Goal: Communication & Community: Answer question/provide support

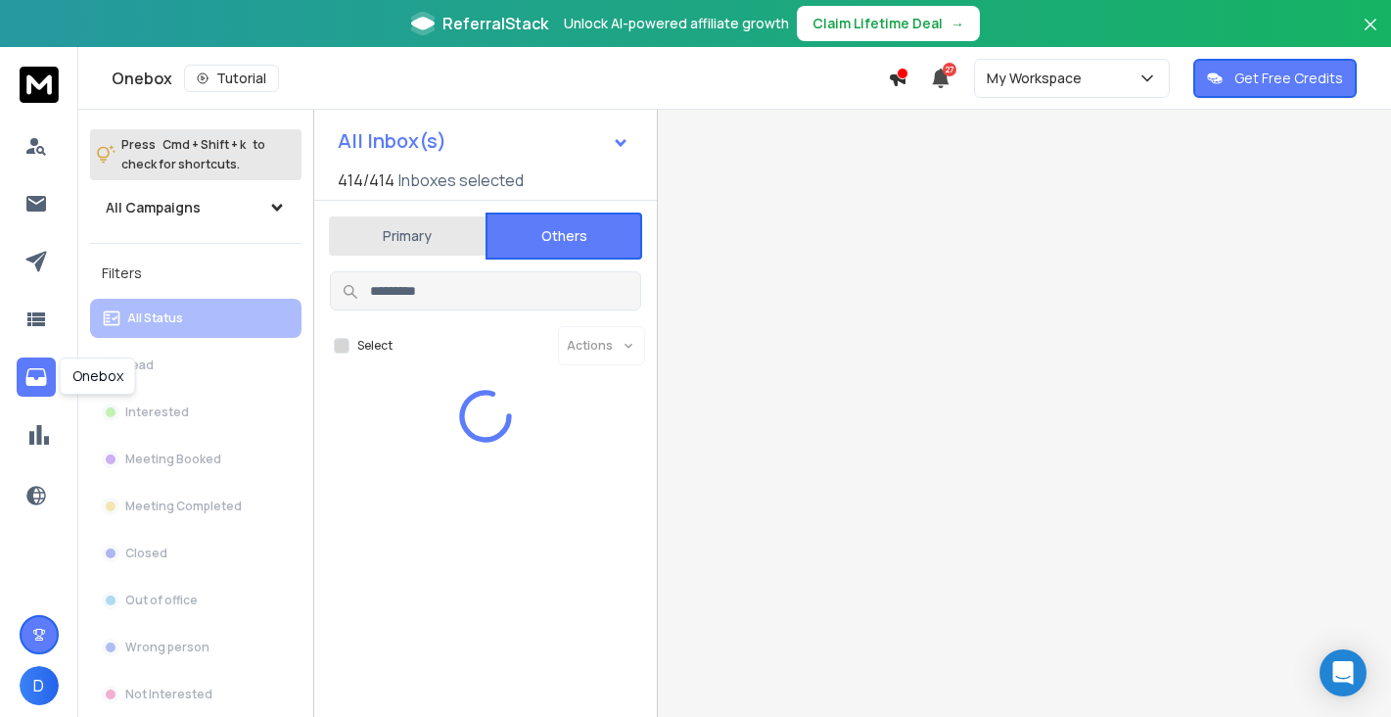
drag, startPoint x: 534, startPoint y: 232, endPoint x: 504, endPoint y: 227, distance: 29.8
click at [533, 232] on button "Others" at bounding box center [564, 235] width 157 height 47
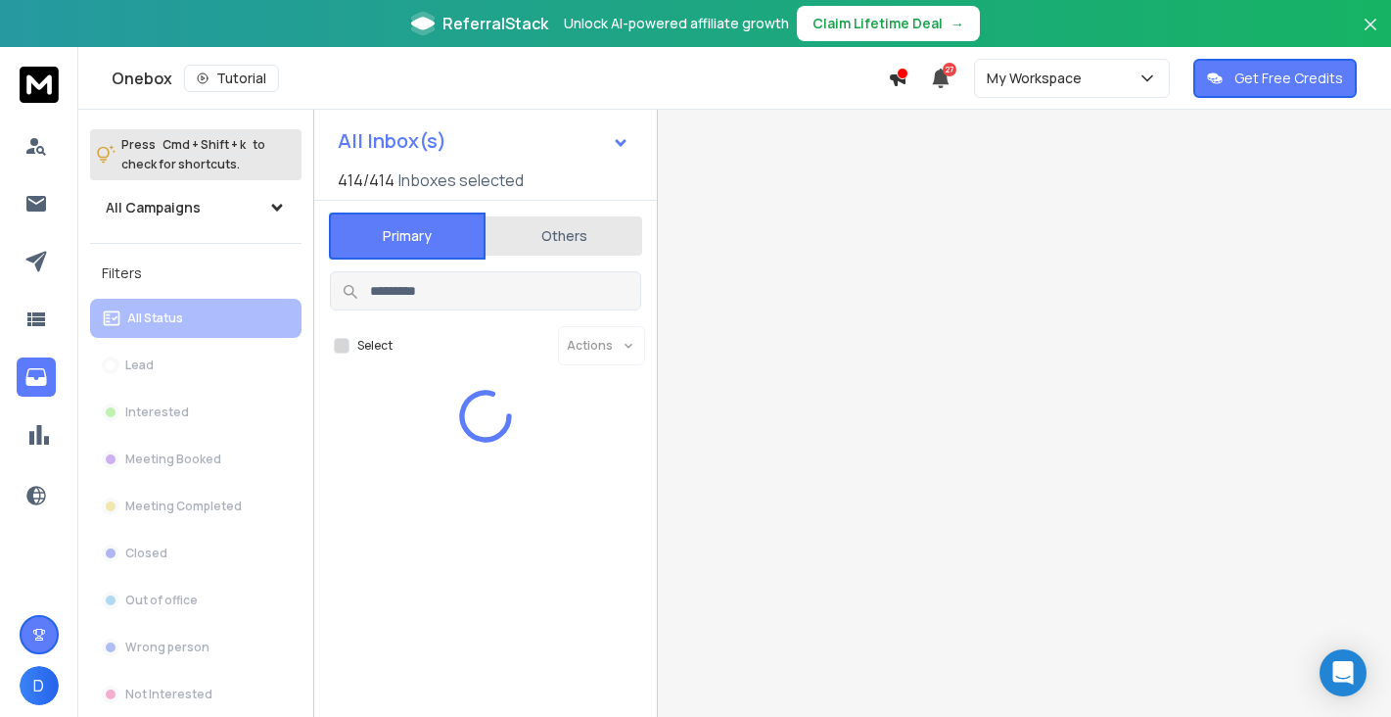
click at [450, 230] on button "Primary" at bounding box center [407, 235] width 157 height 47
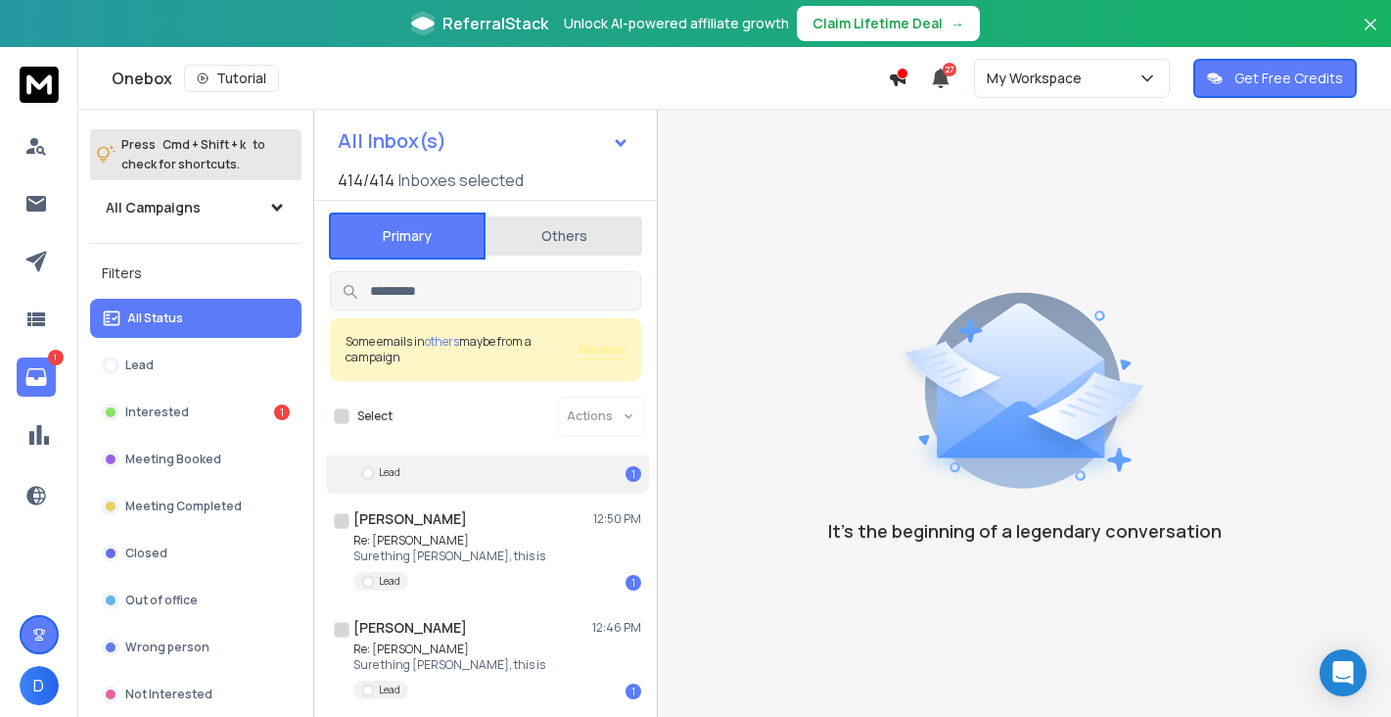
scroll to position [88, 0]
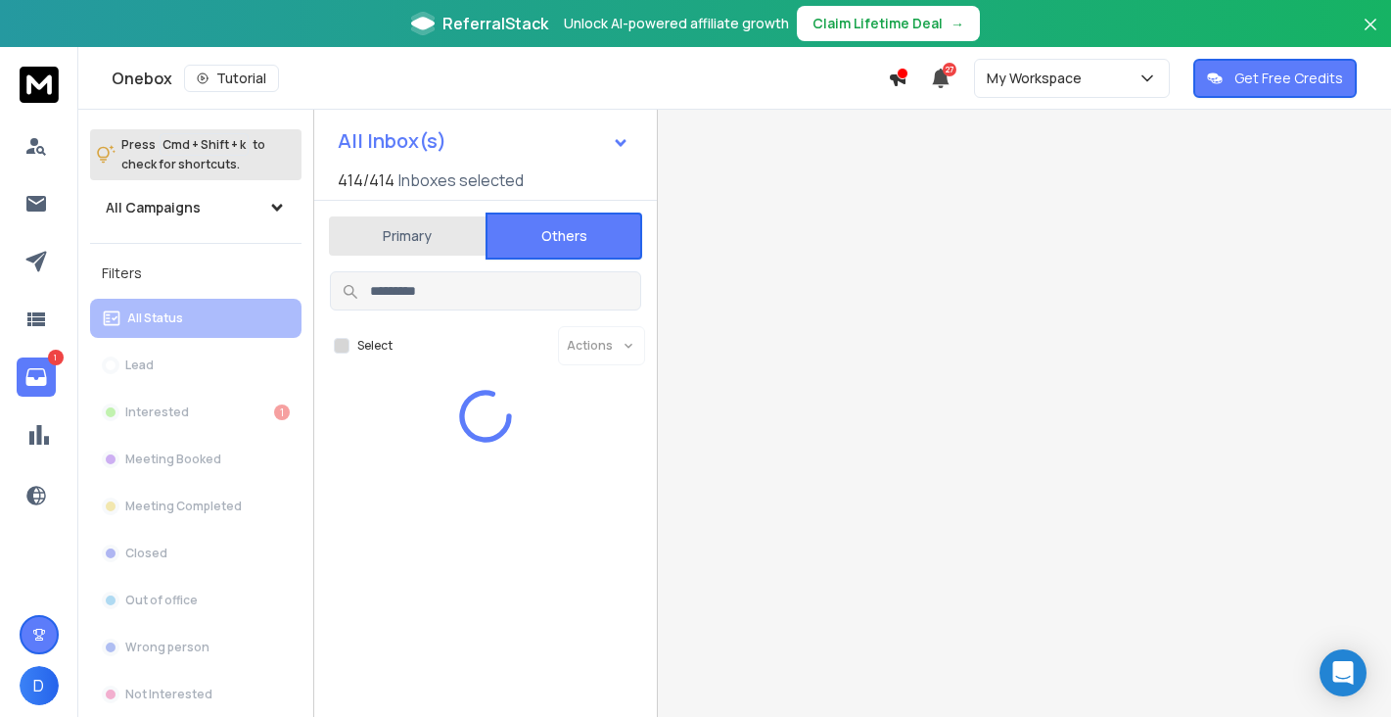
click at [520, 227] on button "Others" at bounding box center [564, 235] width 157 height 47
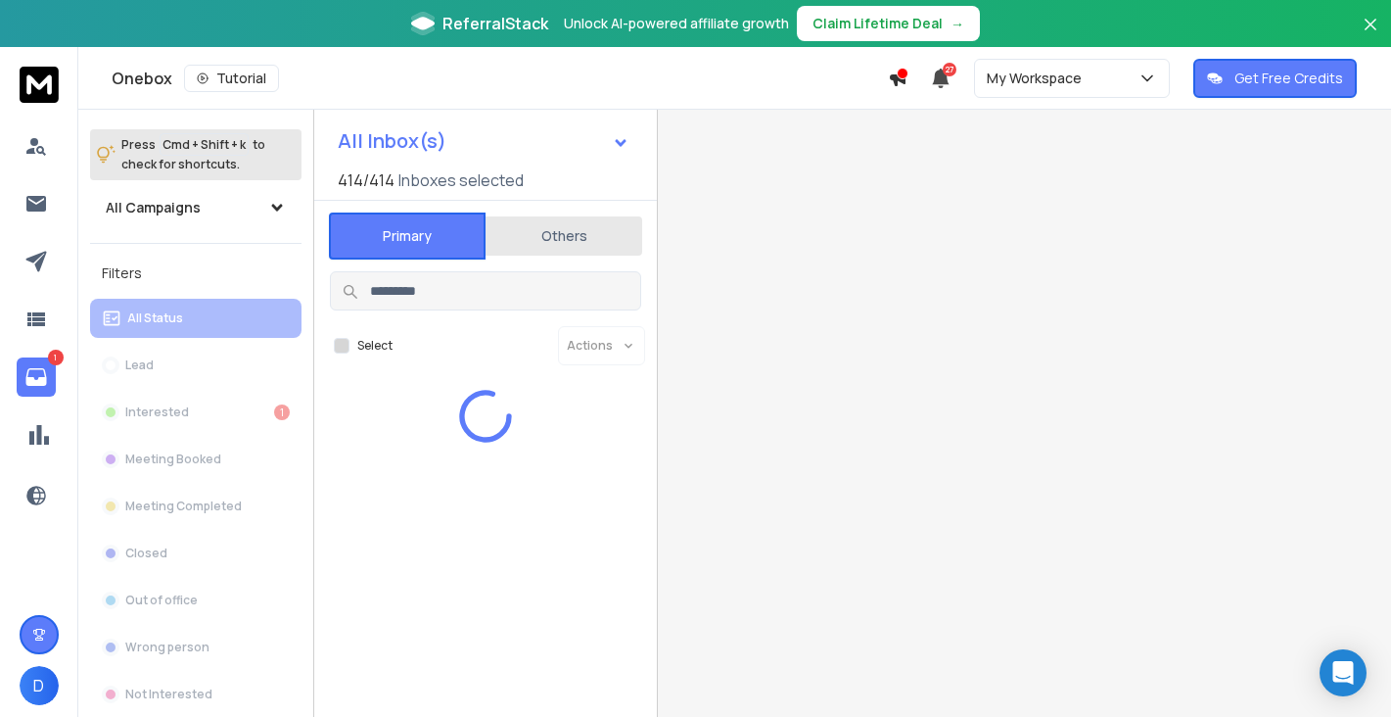
click at [460, 224] on button "Primary" at bounding box center [407, 235] width 157 height 47
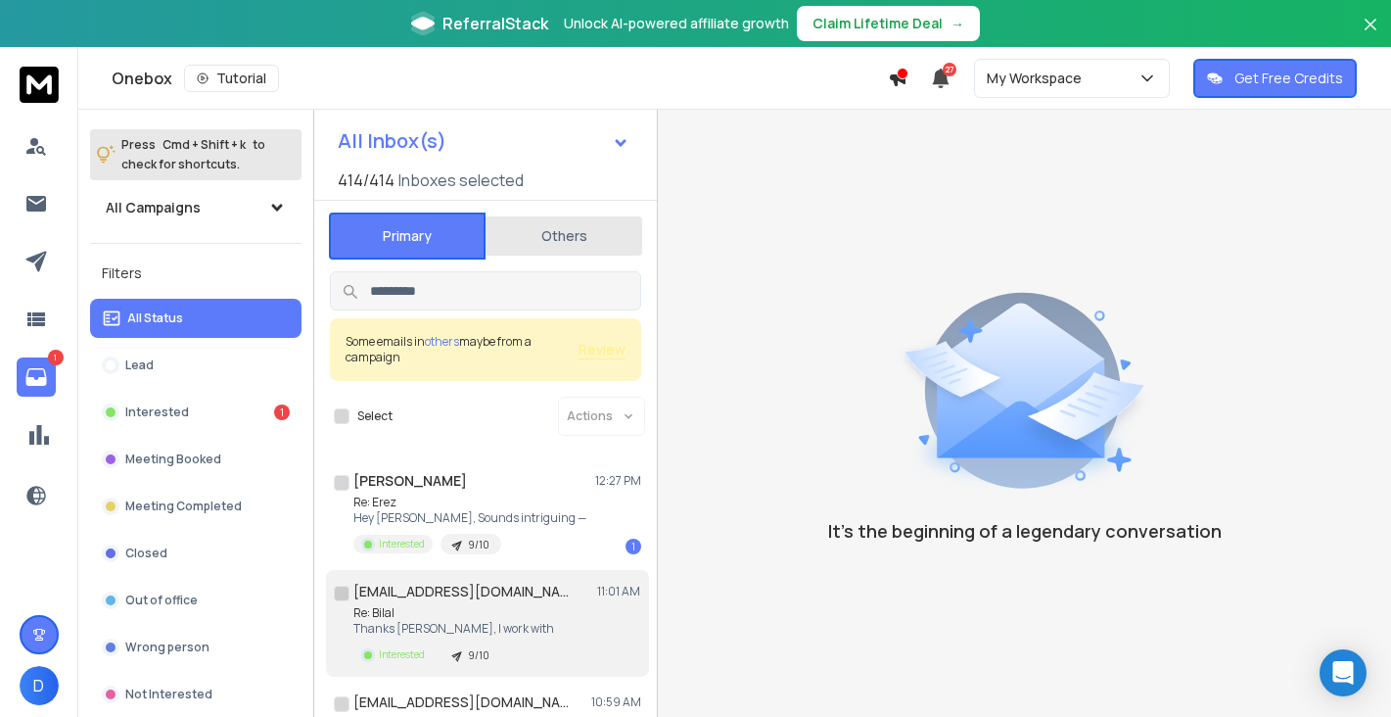
click at [552, 593] on div "bilal@oont.uk 11:01 AM" at bounding box center [497, 592] width 288 height 20
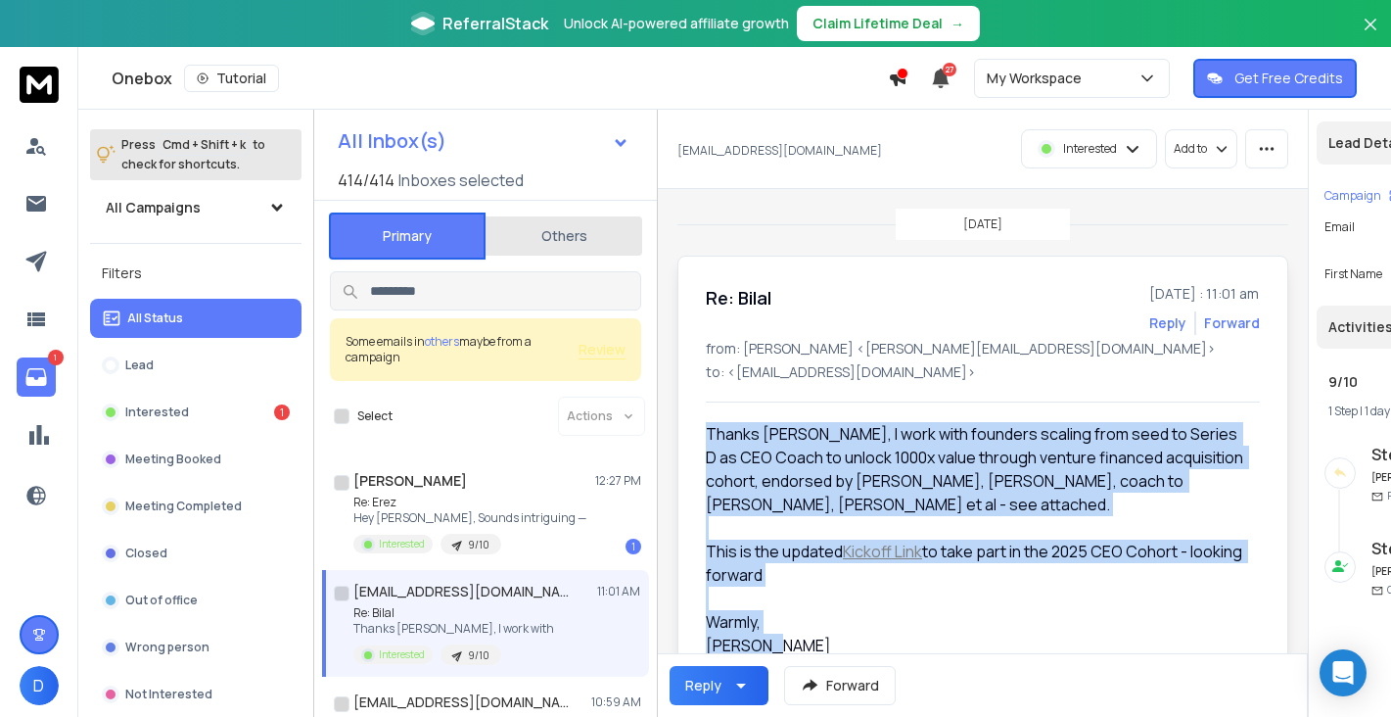
drag, startPoint x: 798, startPoint y: 638, endPoint x: 688, endPoint y: 422, distance: 242.6
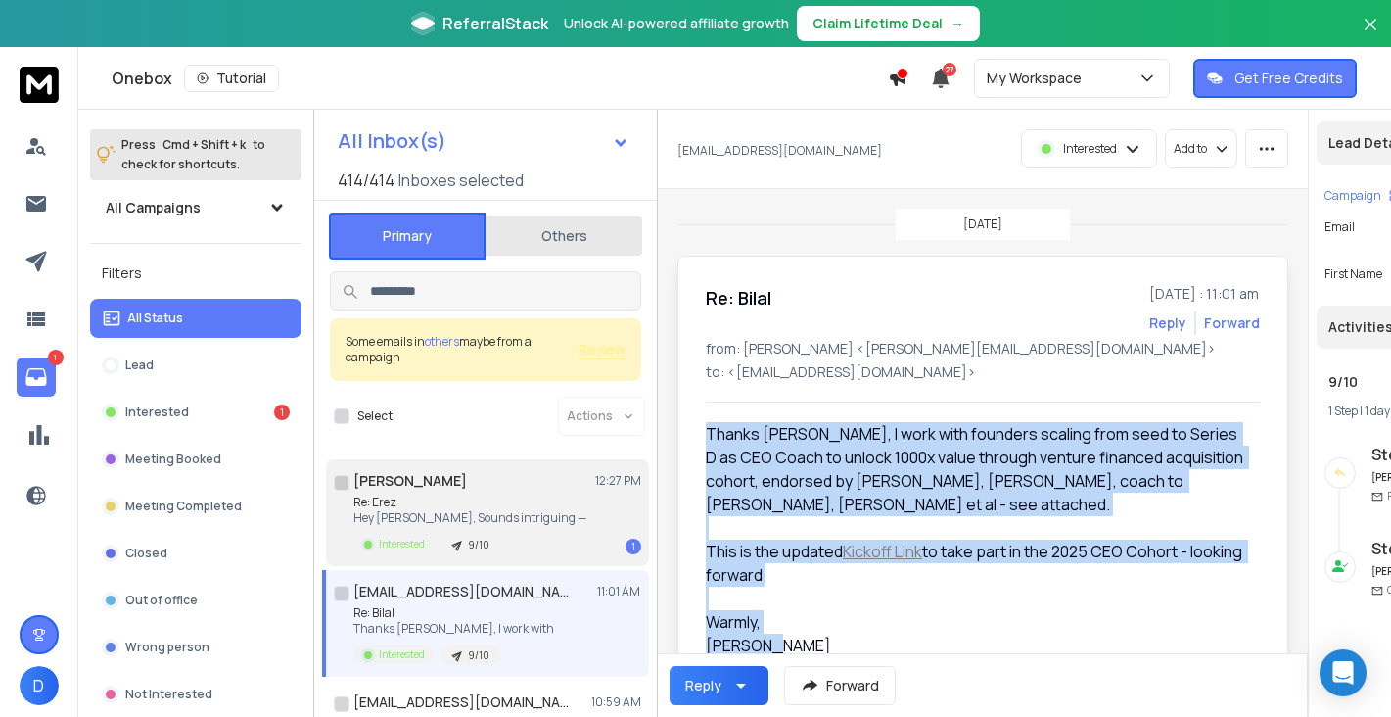
copy div "Thanks Bilal, I work with founders scaling from seed to Series D as CEO Coach t…"
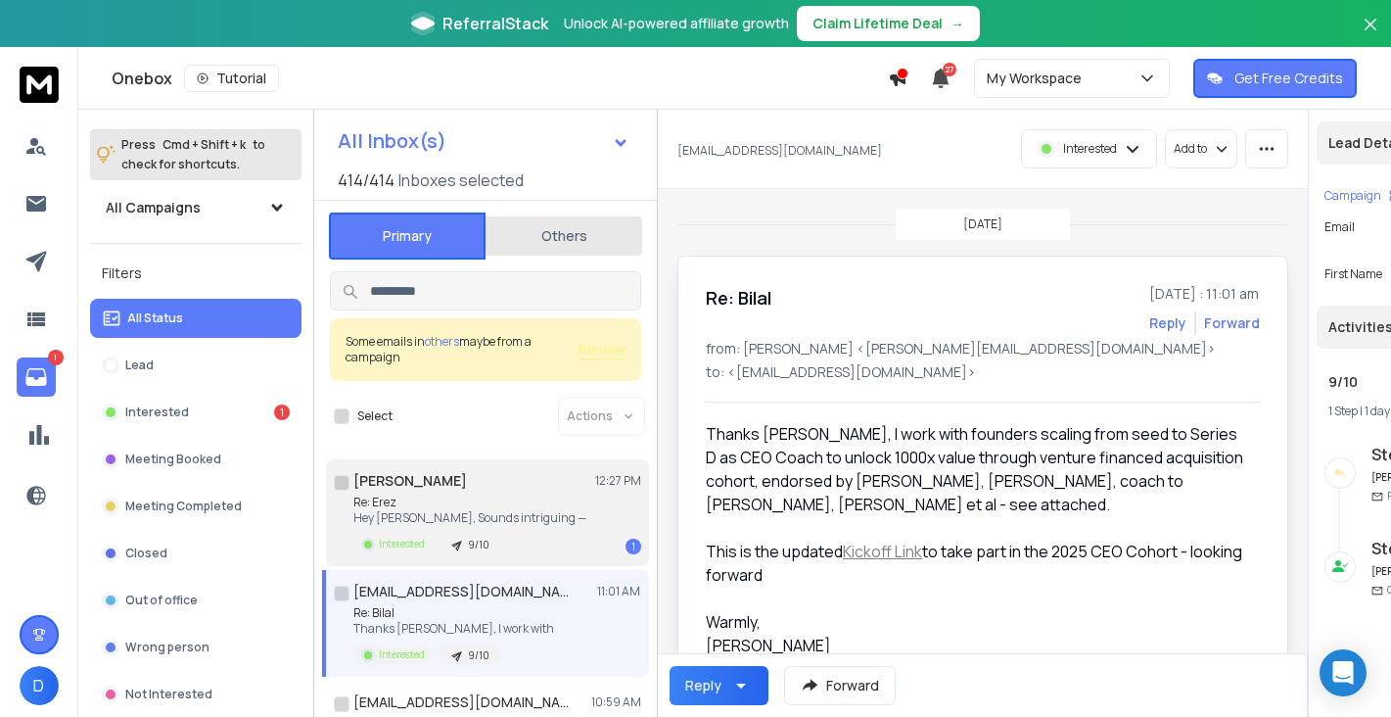
click at [596, 493] on div "Erez Halperin 12:27 PM Re: Erez Hey Jonathan, Sounds intriguing — Interested 9/…" at bounding box center [497, 512] width 288 height 83
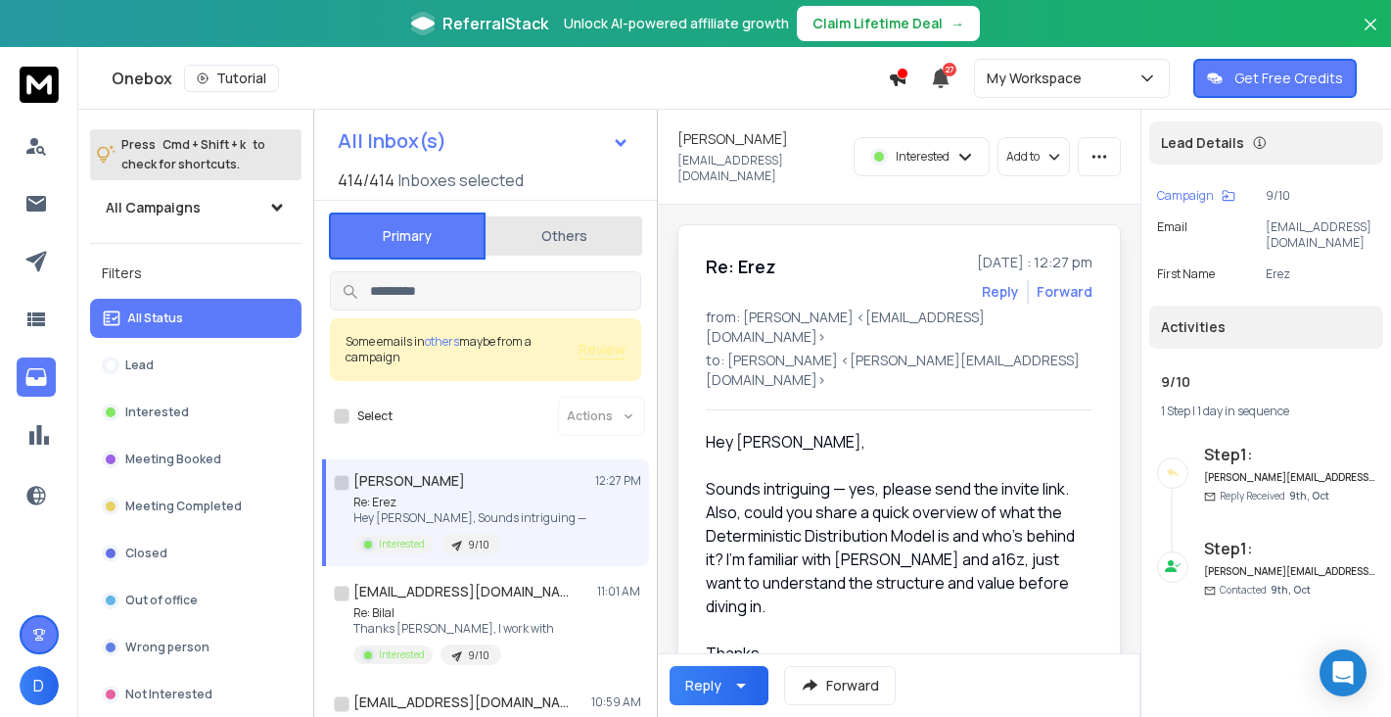
scroll to position [132, 0]
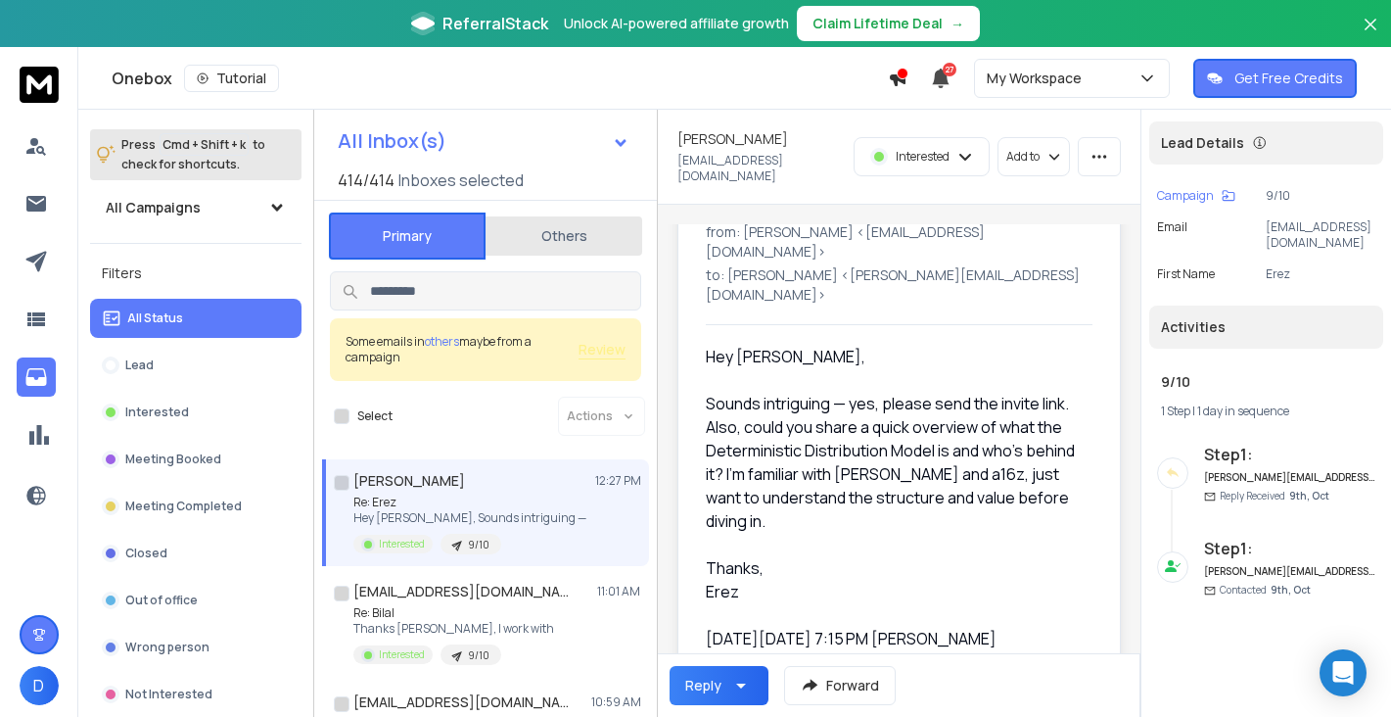
click at [705, 692] on div "Reply" at bounding box center [703, 685] width 36 height 20
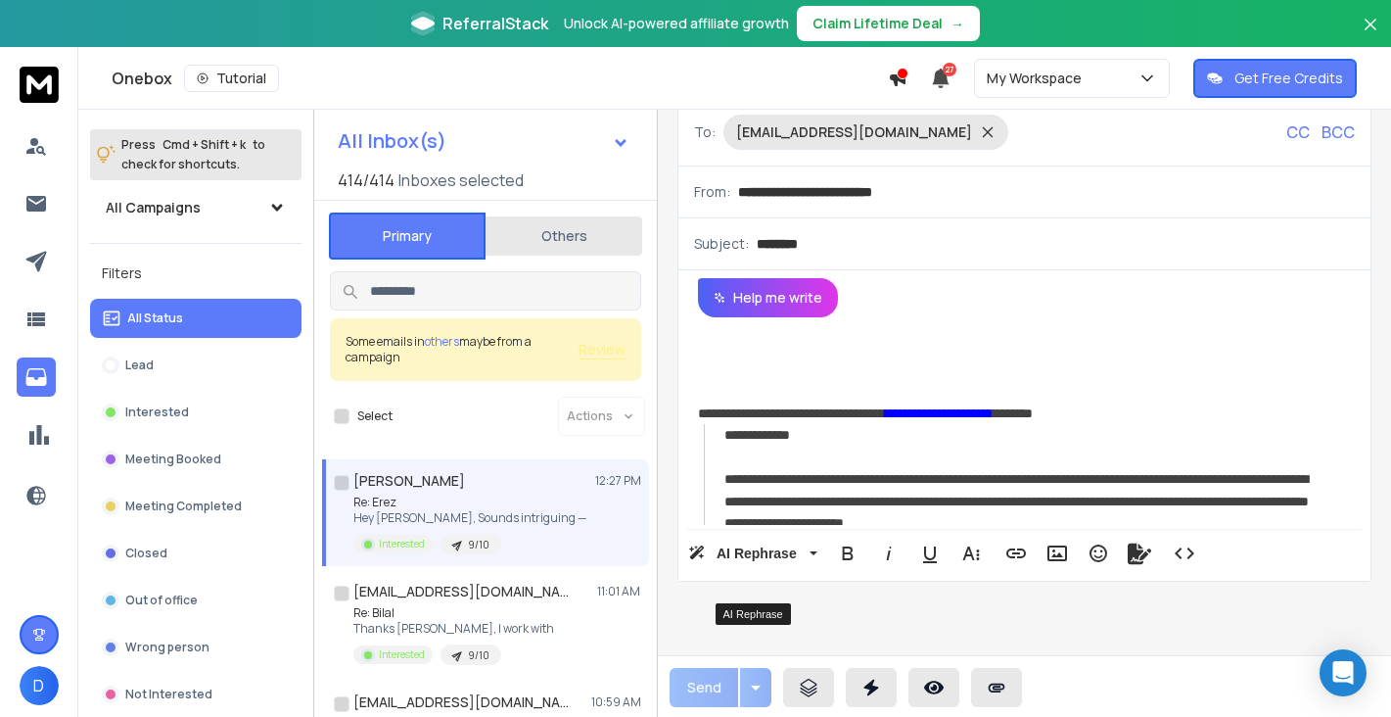
scroll to position [0, 0]
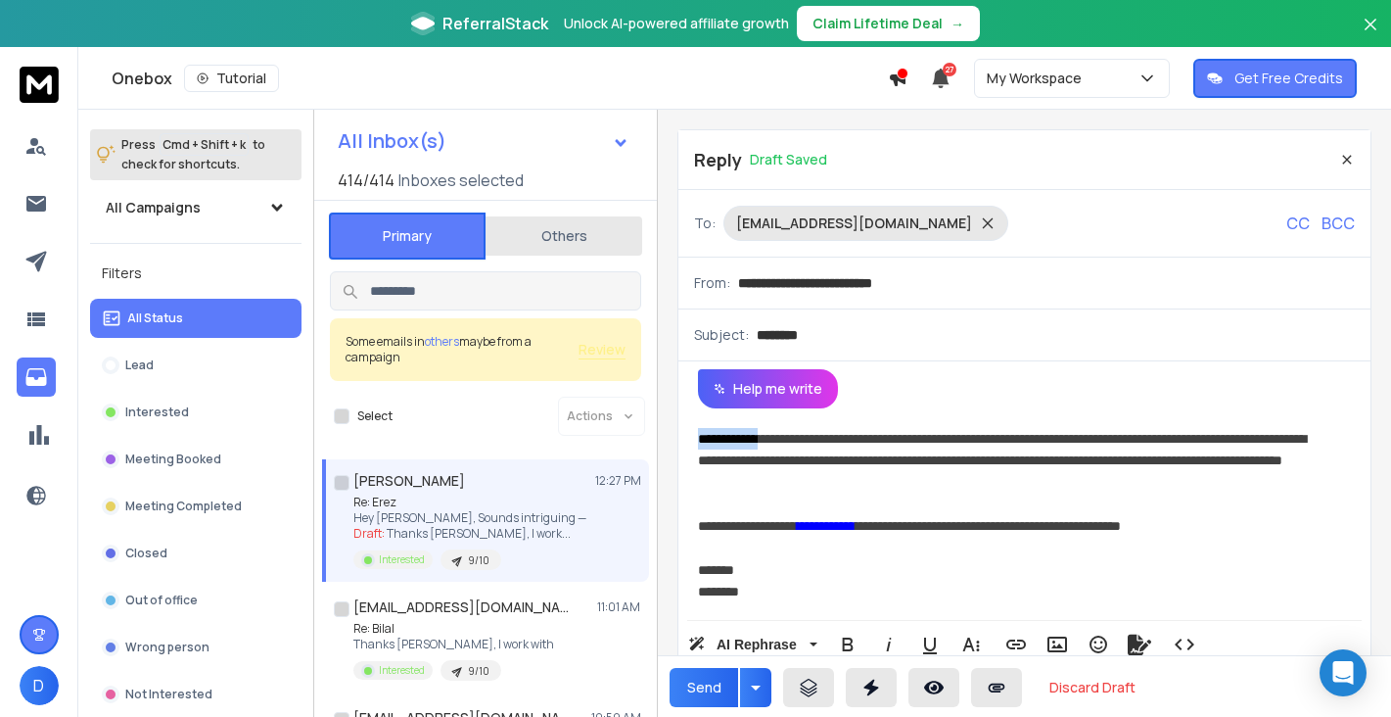
drag, startPoint x: 742, startPoint y: 433, endPoint x: 663, endPoint y: 430, distance: 79.4
click at [678, 433] on div "**********" at bounding box center [1024, 512] width 692 height 208
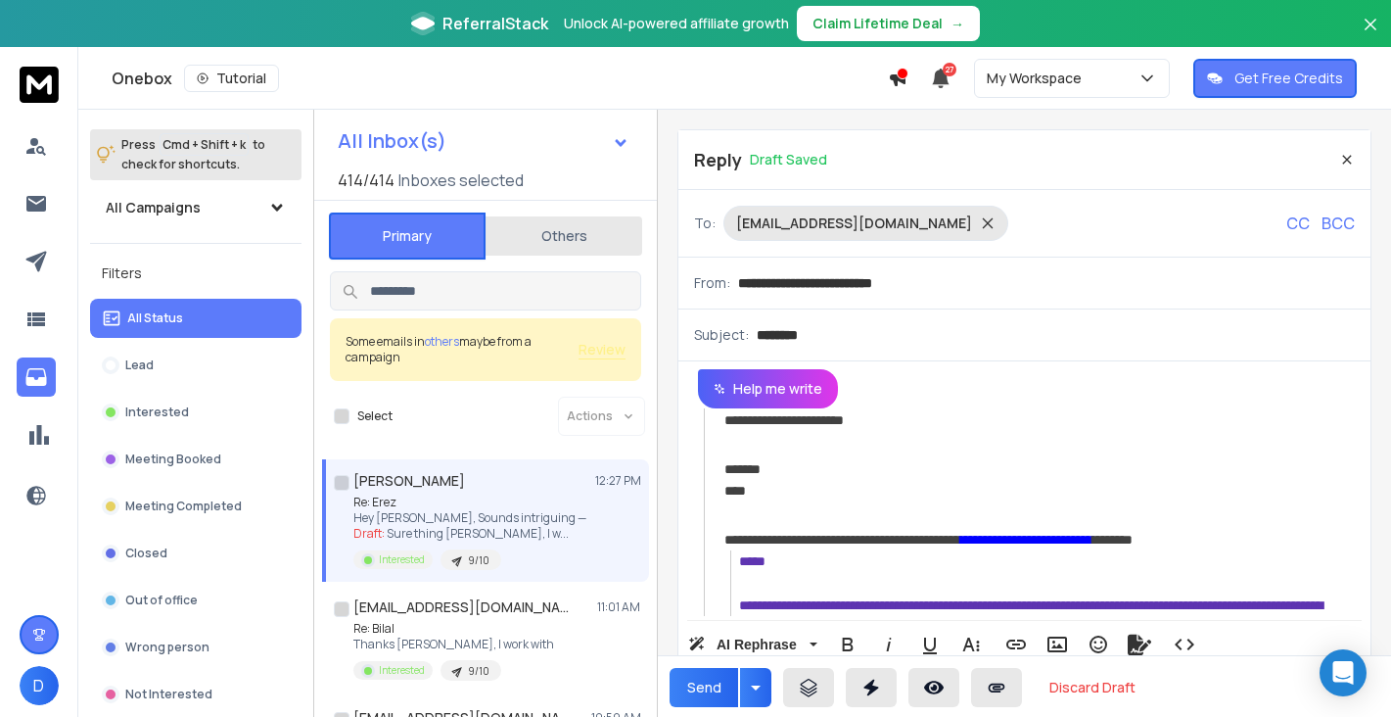
scroll to position [397, 0]
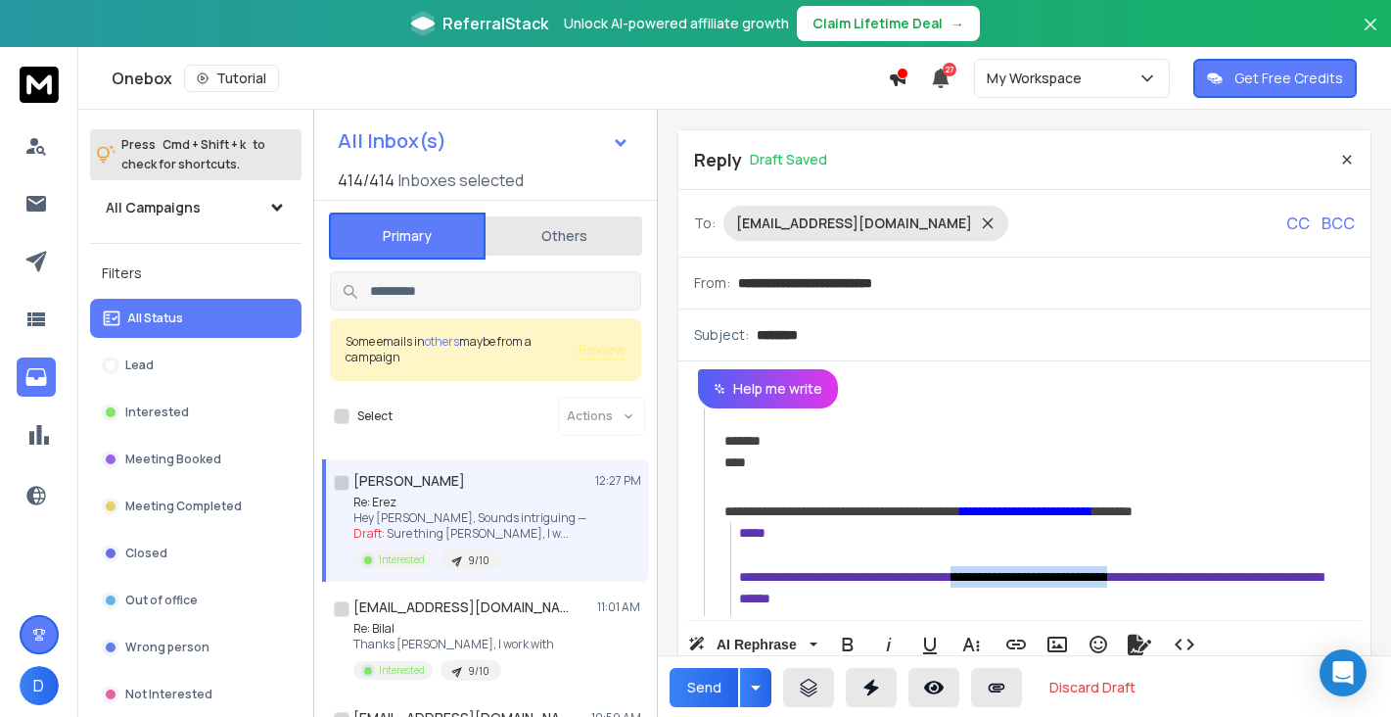
drag, startPoint x: 989, startPoint y: 574, endPoint x: 1182, endPoint y: 570, distance: 192.9
click at [1182, 570] on div "**********" at bounding box center [1031, 664] width 585 height 285
copy div "**********"
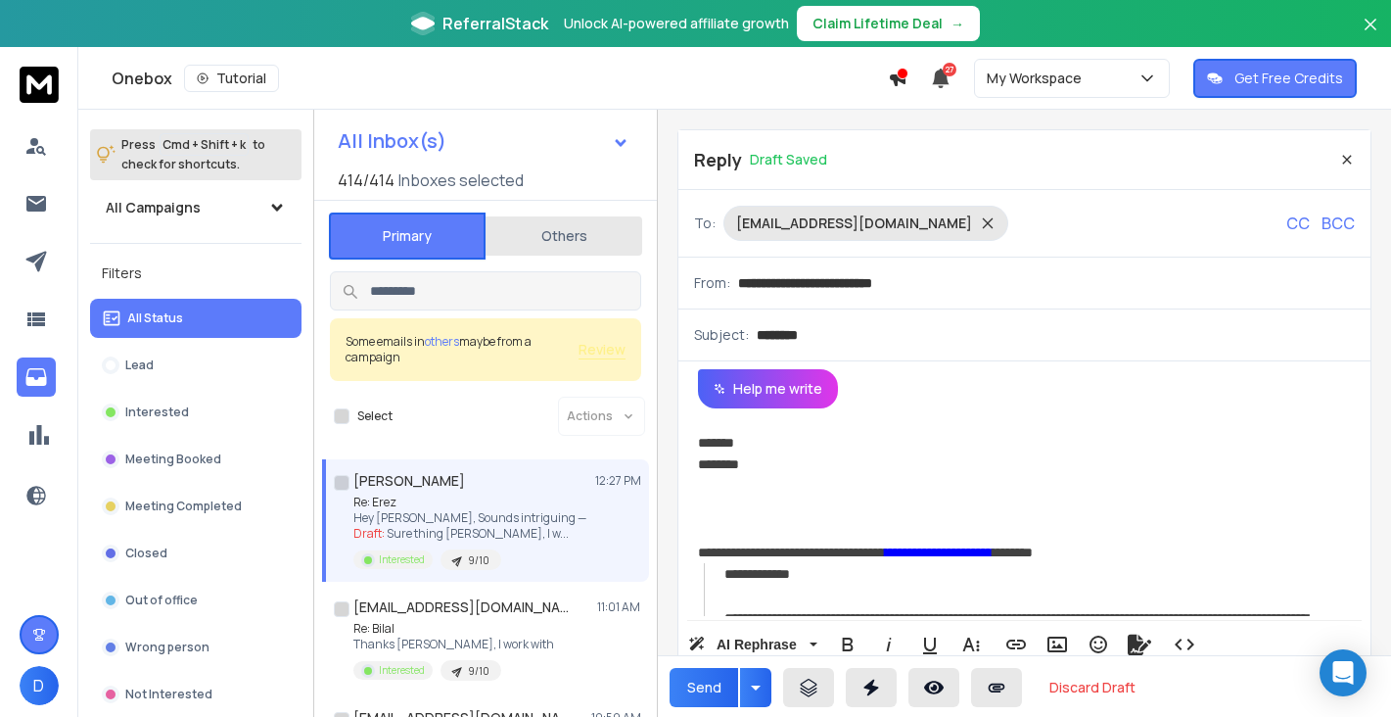
scroll to position [0, 0]
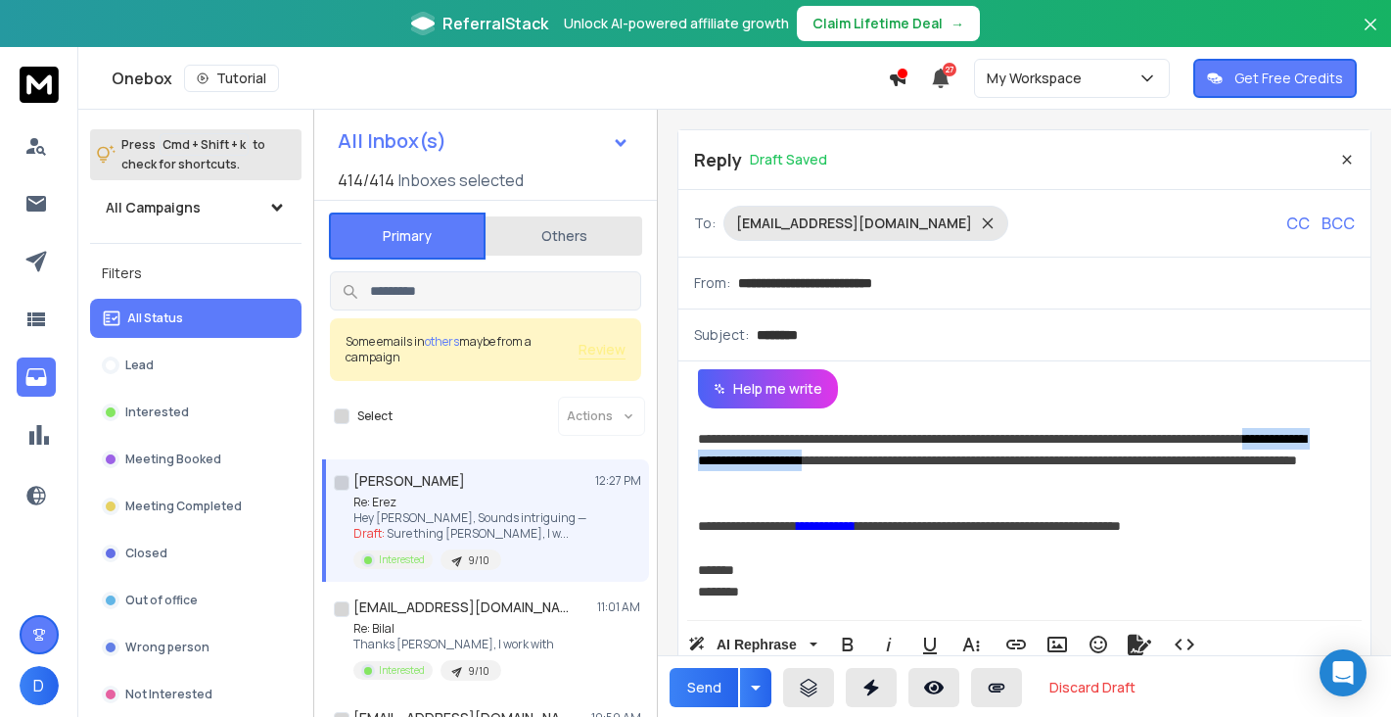
drag, startPoint x: 785, startPoint y: 456, endPoint x: 997, endPoint y: 456, distance: 211.5
click at [997, 456] on div "**********" at bounding box center [1010, 461] width 624 height 66
click at [788, 457] on div "**********" at bounding box center [1010, 461] width 624 height 66
click at [1016, 682] on button at bounding box center [996, 687] width 51 height 39
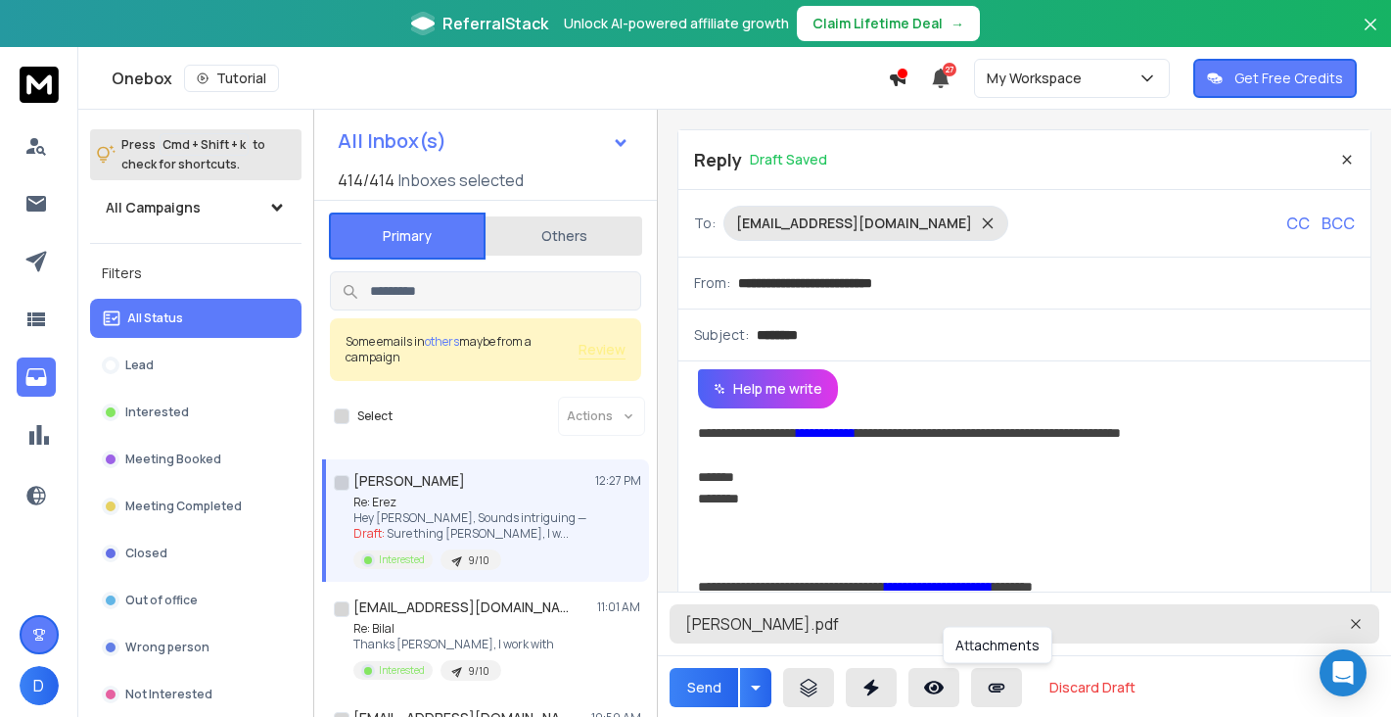
scroll to position [99, 0]
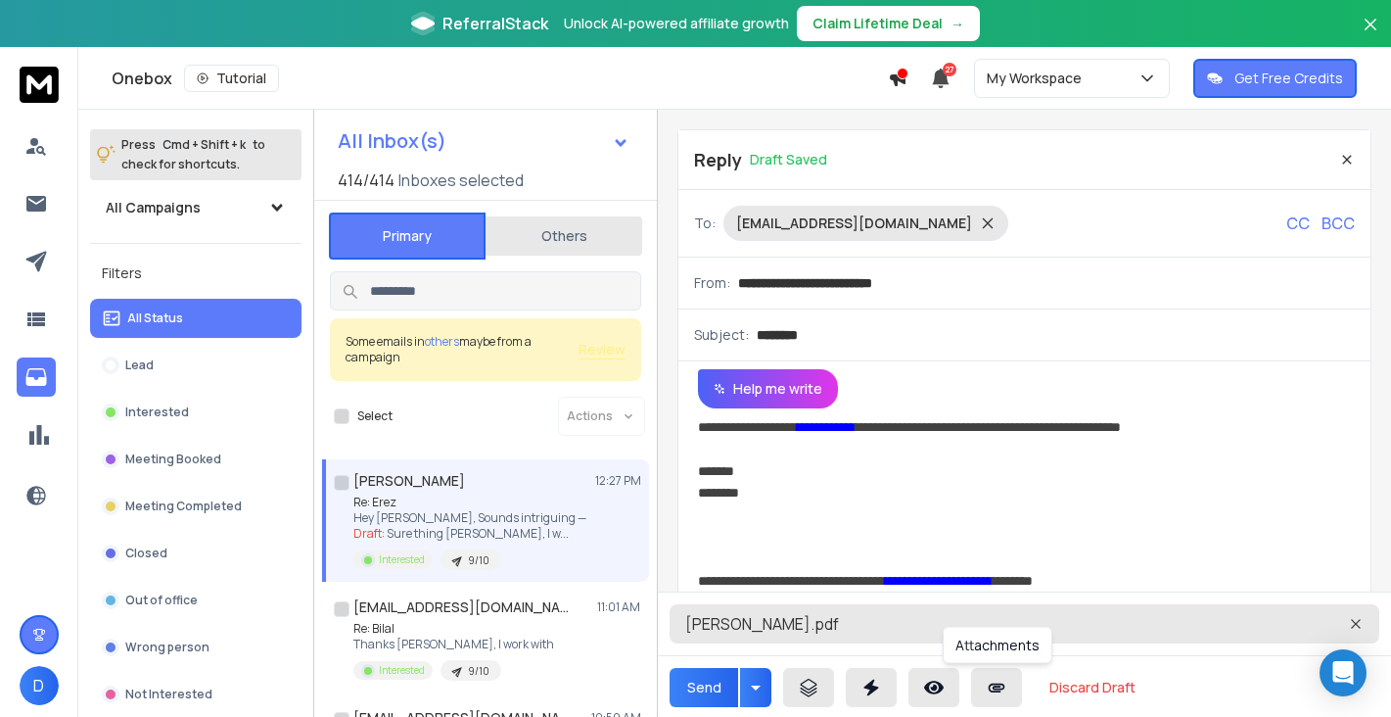
click at [775, 530] on div at bounding box center [1017, 537] width 638 height 22
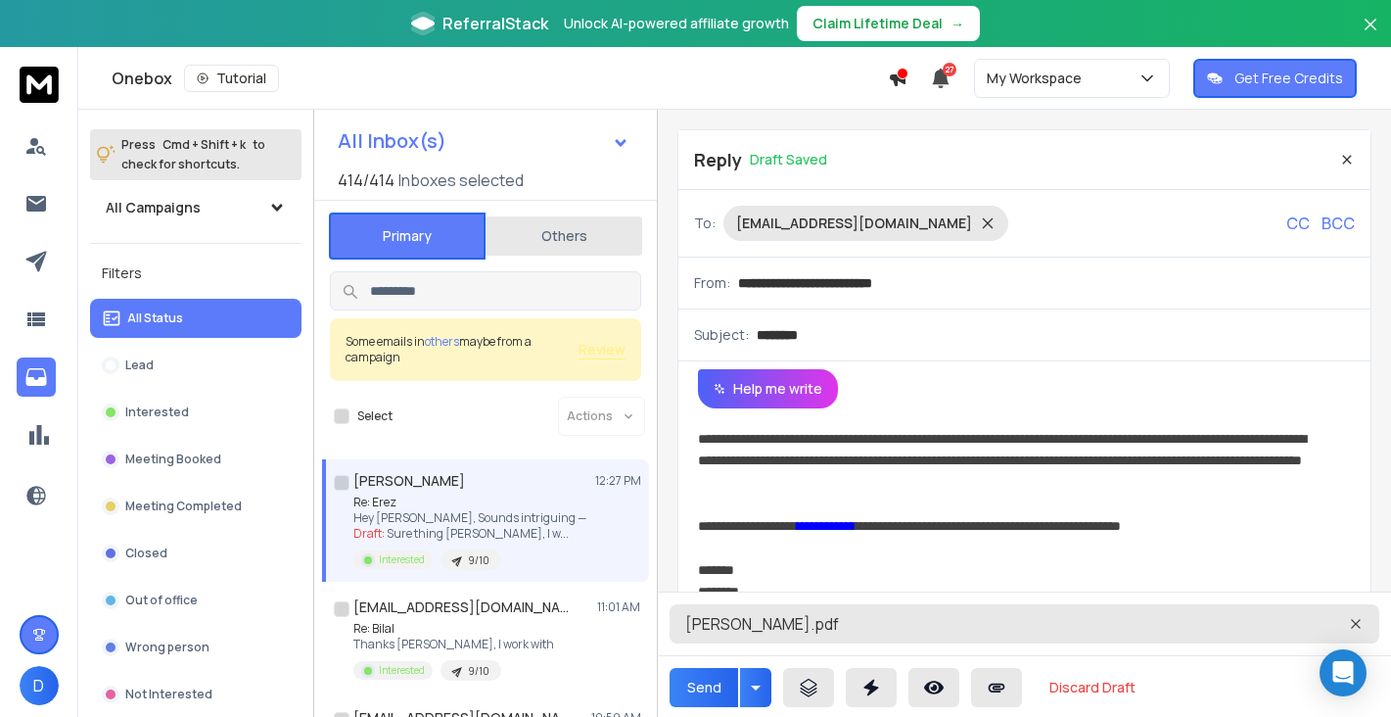
click at [720, 682] on button "Send" at bounding box center [704, 687] width 69 height 39
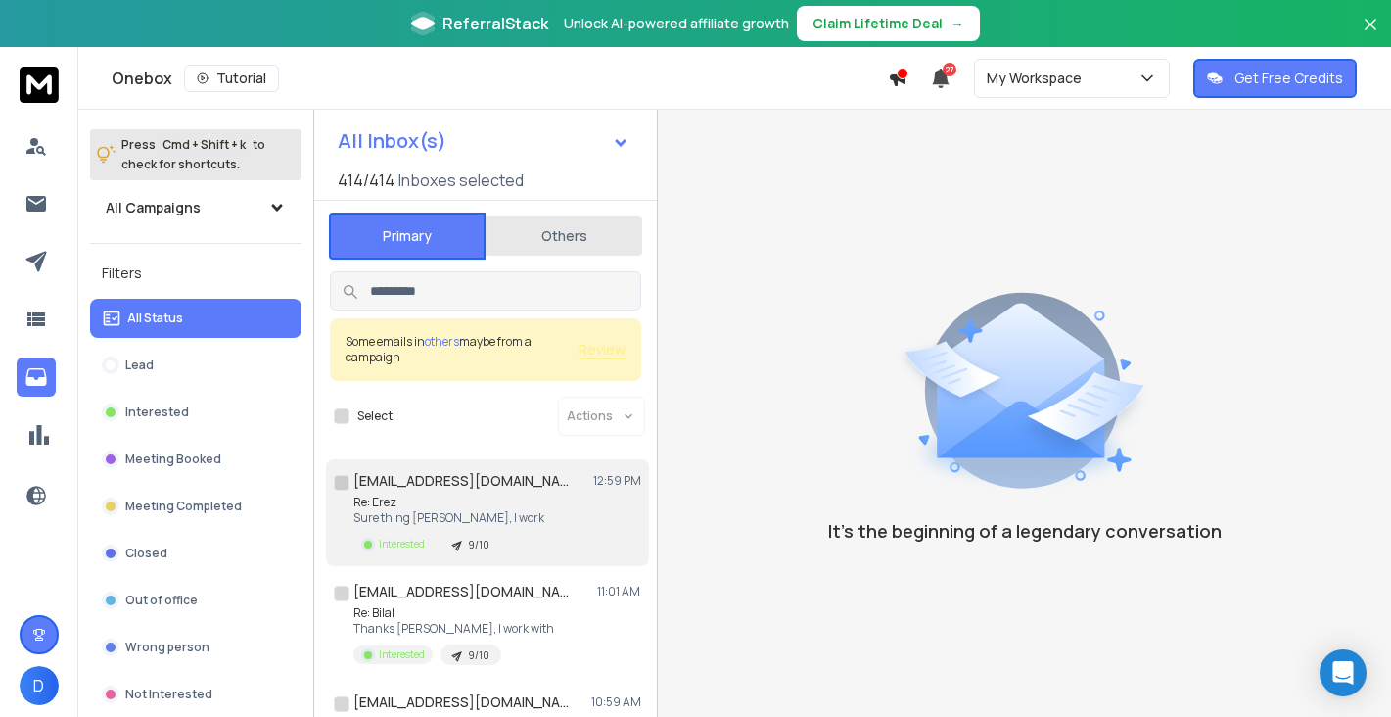
click at [575, 504] on div "Re: Erez Sure thing [PERSON_NAME], I work Interested 9/10" at bounding box center [497, 524] width 288 height 60
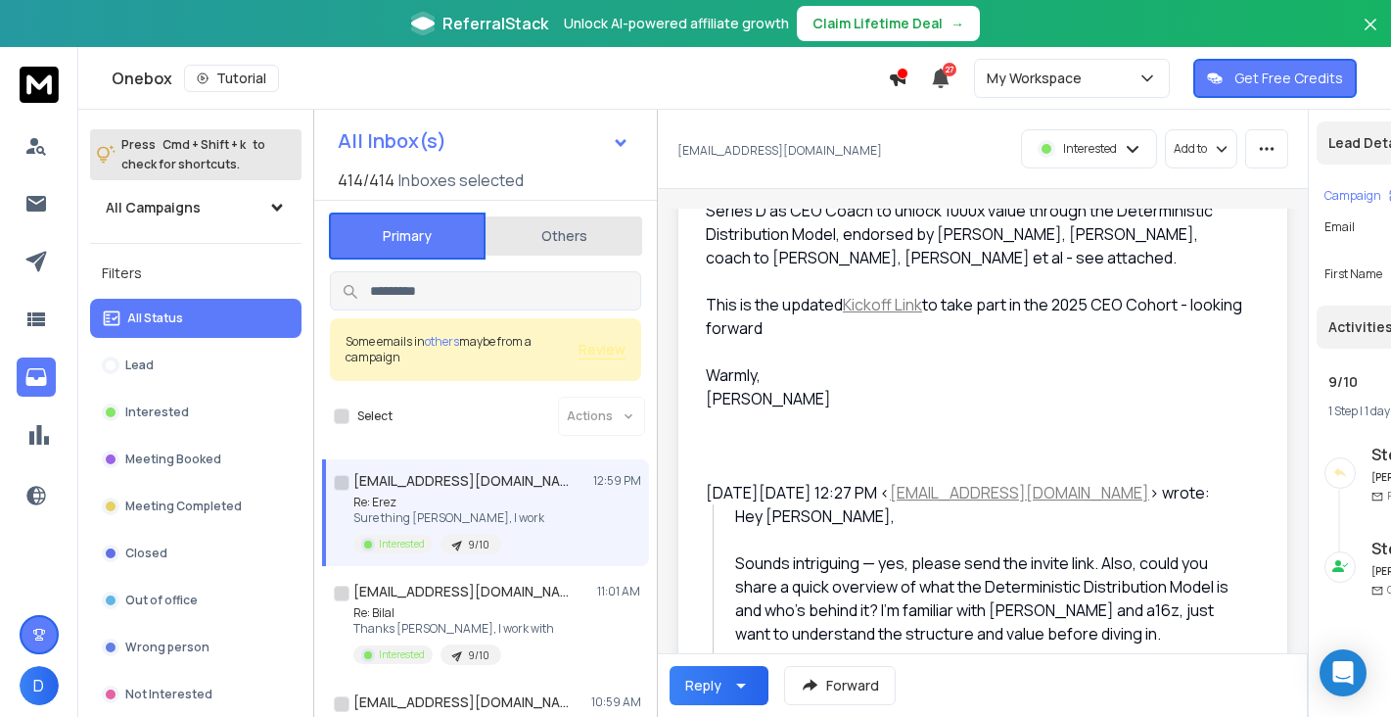
scroll to position [236, 0]
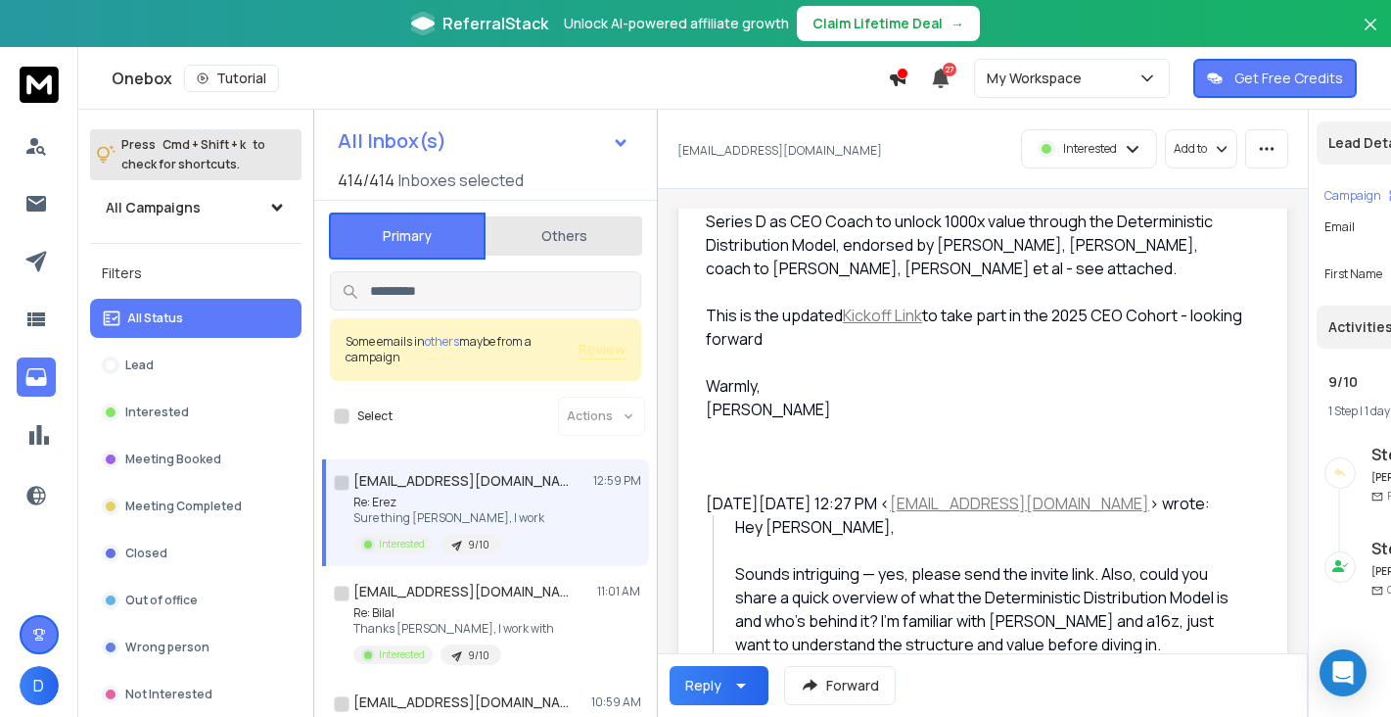
click at [889, 304] on link "Kickoff Link" at bounding box center [882, 315] width 79 height 22
